Goal: Information Seeking & Learning: Check status

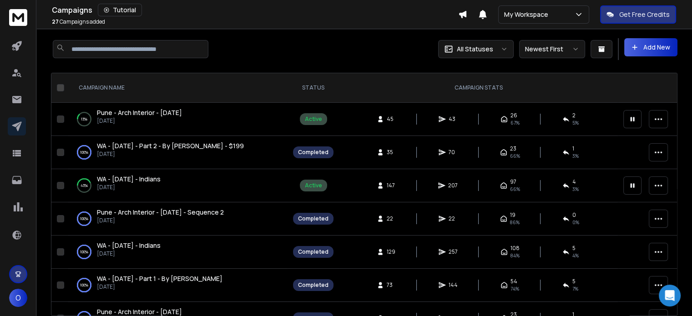
click at [181, 122] on p "[DATE]" at bounding box center [139, 120] width 85 height 7
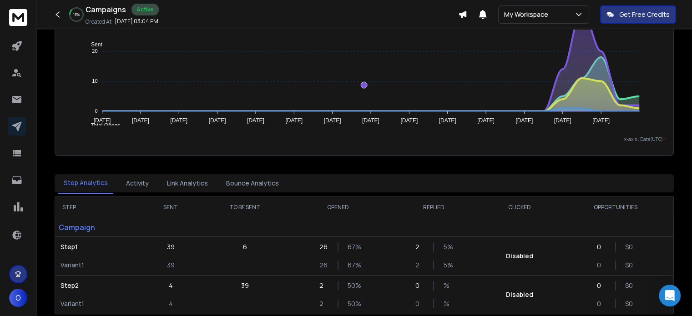
scroll to position [290, 0]
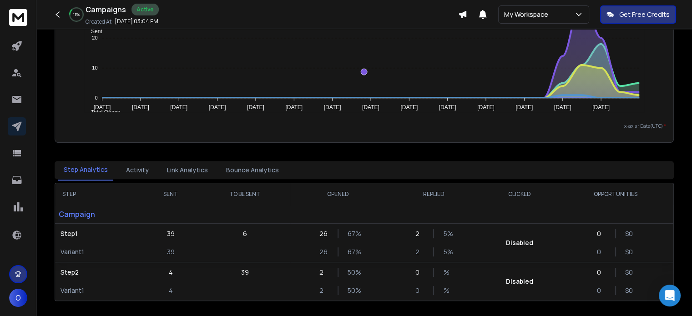
drag, startPoint x: 144, startPoint y: 167, endPoint x: 155, endPoint y: 164, distance: 11.7
click at [144, 167] on button "Activity" at bounding box center [138, 170] width 34 height 20
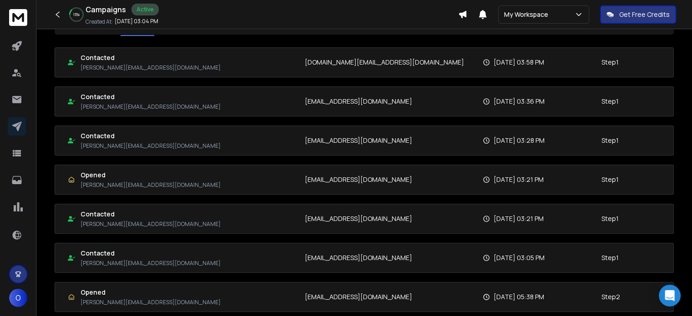
scroll to position [426, 0]
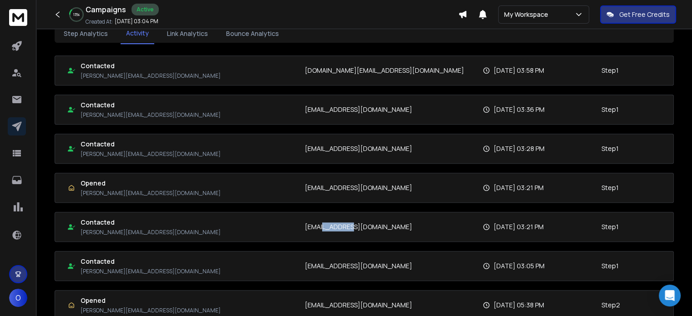
drag, startPoint x: 352, startPoint y: 228, endPoint x: 324, endPoint y: 223, distance: 28.6
click at [324, 223] on p "[EMAIL_ADDRESS][DOMAIN_NAME]" at bounding box center [358, 226] width 107 height 9
drag, startPoint x: 323, startPoint y: 150, endPoint x: 308, endPoint y: 143, distance: 16.3
click at [308, 144] on p "[EMAIL_ADDRESS][DOMAIN_NAME]" at bounding box center [358, 148] width 107 height 9
drag, startPoint x: 334, startPoint y: 102, endPoint x: 313, endPoint y: 100, distance: 21.0
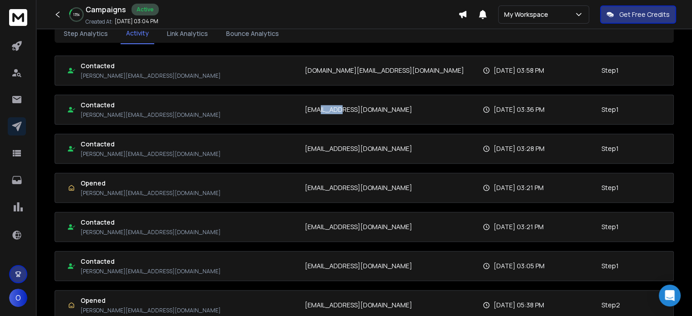
click at [313, 100] on div "Contacted [PERSON_NAME][EMAIL_ADDRESS][DOMAIN_NAME] [EMAIL_ADDRESS][DOMAIN_NAME…" at bounding box center [364, 110] width 619 height 30
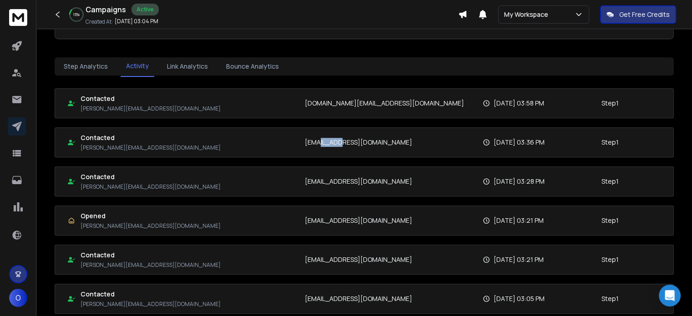
scroll to position [381, 0]
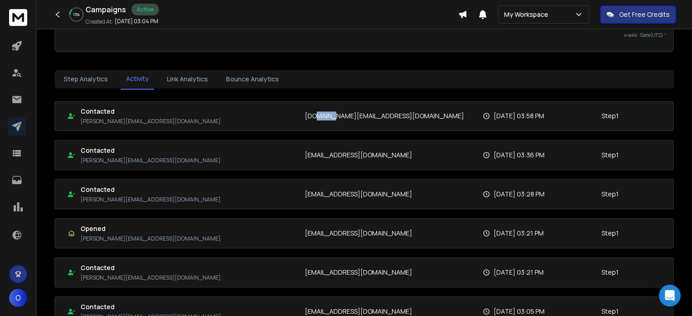
drag, startPoint x: 333, startPoint y: 121, endPoint x: 315, endPoint y: 112, distance: 19.3
click at [315, 112] on div "Contacted [PERSON_NAME][EMAIL_ADDRESS][DOMAIN_NAME] [DOMAIN_NAME][EMAIL_ADDRESS…" at bounding box center [364, 116] width 619 height 30
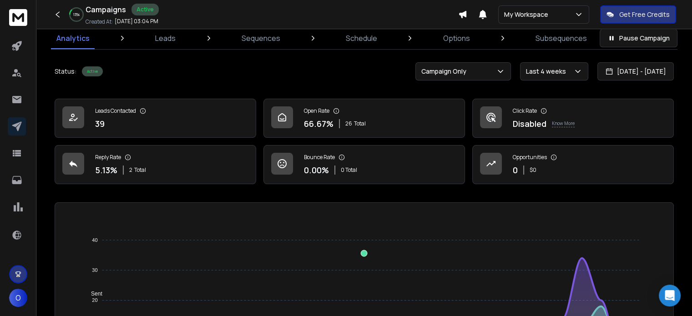
scroll to position [0, 0]
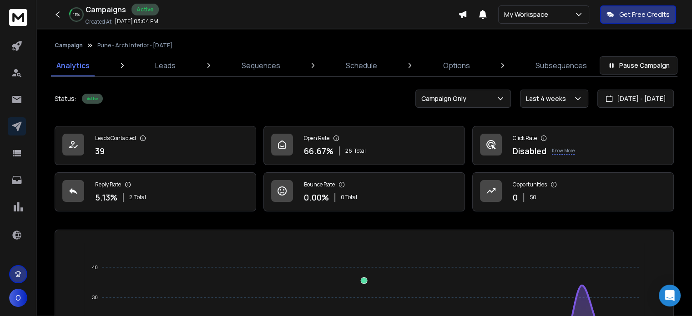
click at [80, 69] on p "Analytics" at bounding box center [72, 65] width 33 height 11
click at [167, 68] on p "Leads" at bounding box center [165, 65] width 20 height 11
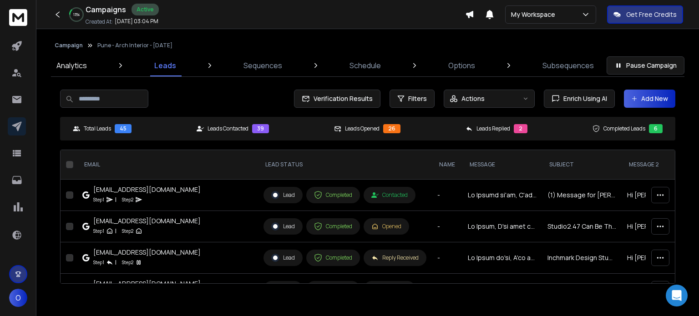
click at [67, 61] on p "Analytics" at bounding box center [71, 65] width 30 height 11
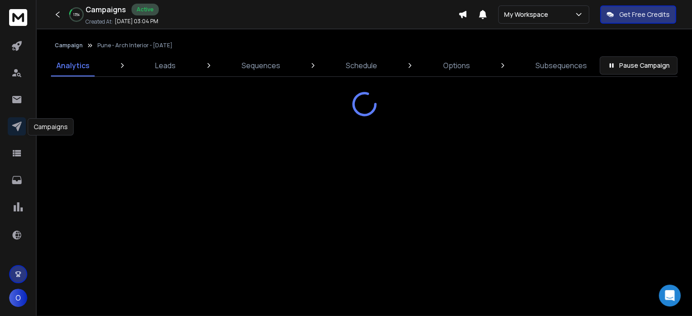
click at [20, 131] on icon at bounding box center [16, 126] width 11 height 11
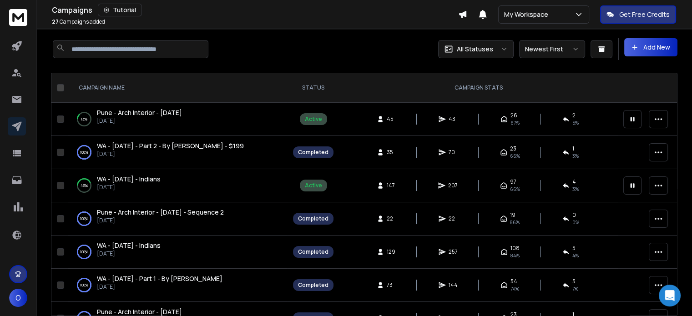
click at [344, 117] on div "45 43 26 67 % 2 5 %" at bounding box center [478, 119] width 268 height 15
